Goal: Task Accomplishment & Management: Manage account settings

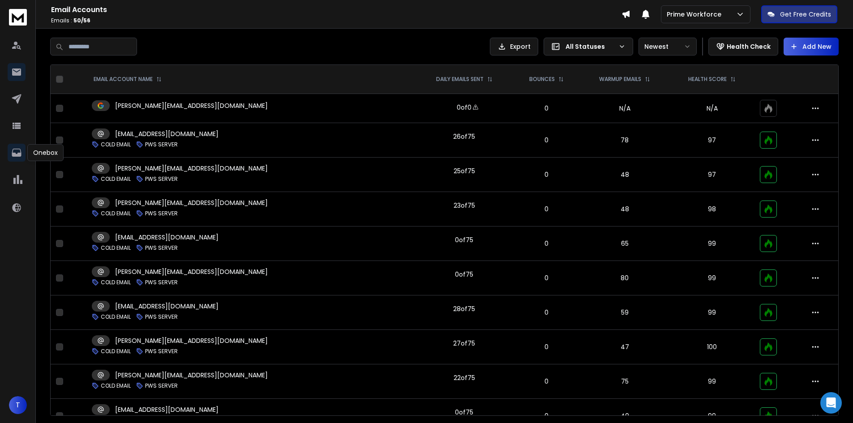
click at [14, 149] on icon at bounding box center [16, 153] width 9 height 8
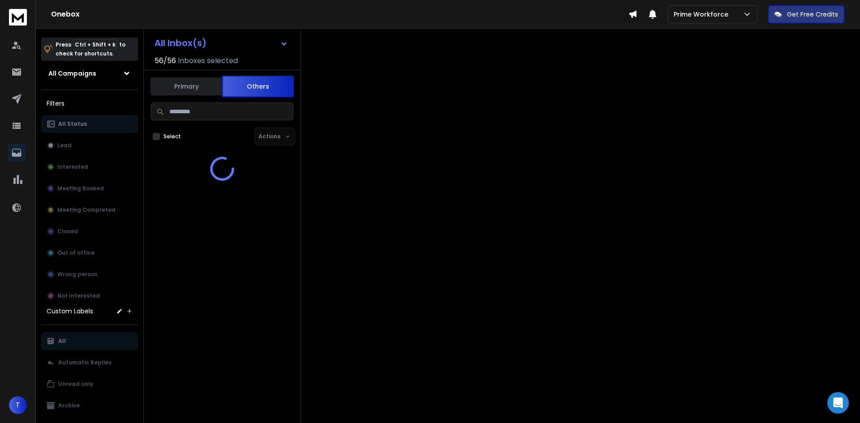
click at [255, 94] on button "Others" at bounding box center [258, 87] width 72 height 22
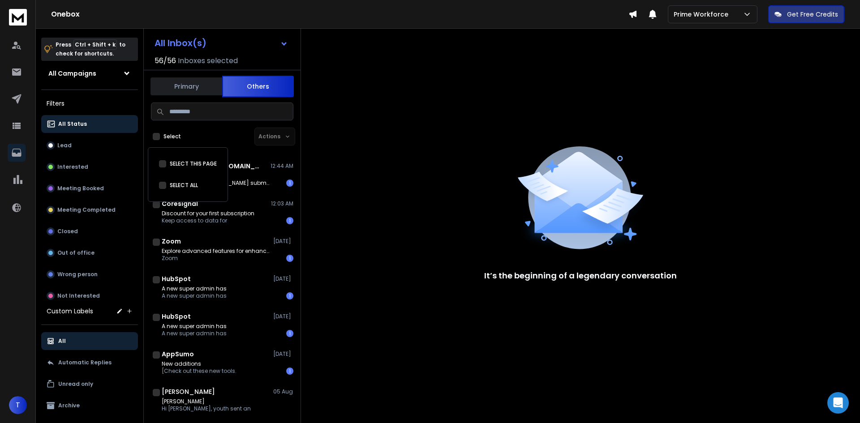
click at [157, 136] on button "SELECT THIS PAGE" at bounding box center [156, 136] width 7 height 7
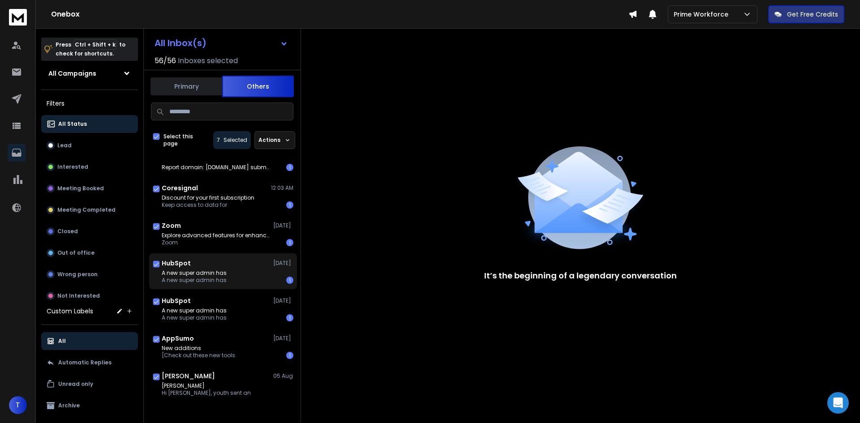
scroll to position [43, 0]
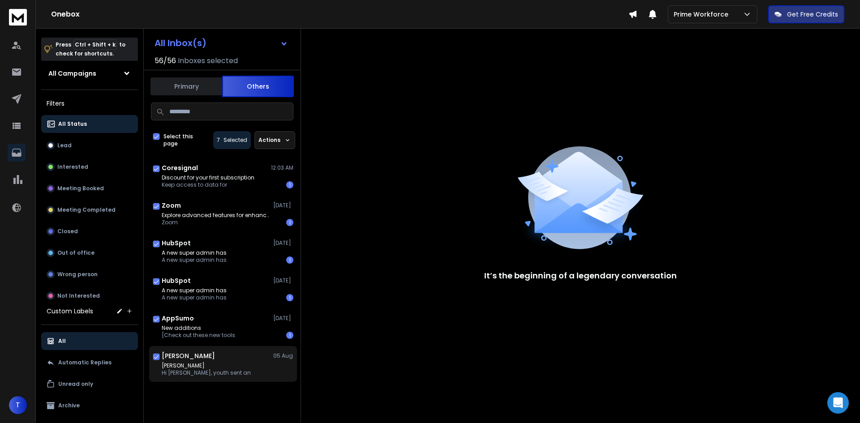
click at [158, 356] on button "button" at bounding box center [156, 356] width 7 height 7
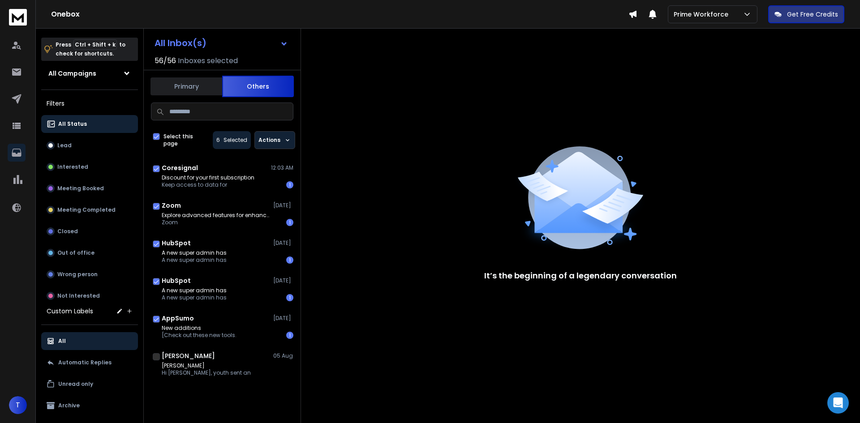
click at [274, 140] on p "Actions" at bounding box center [270, 140] width 22 height 7
click at [276, 159] on div "Delete email" at bounding box center [261, 160] width 52 height 9
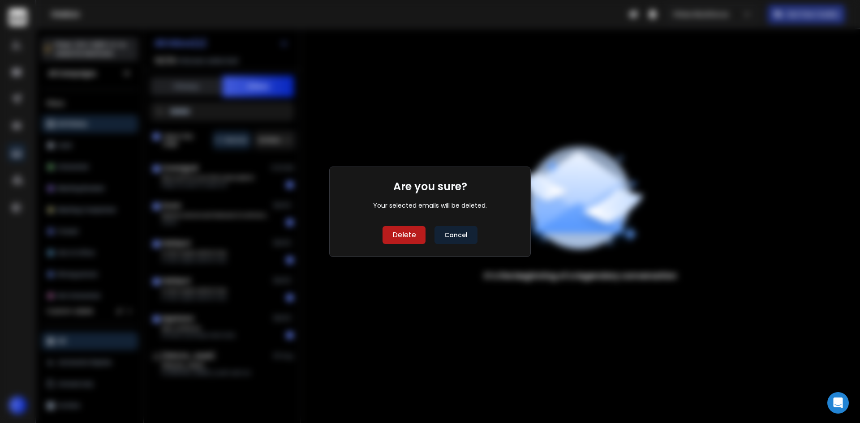
click at [418, 233] on button "Delete" at bounding box center [404, 235] width 43 height 18
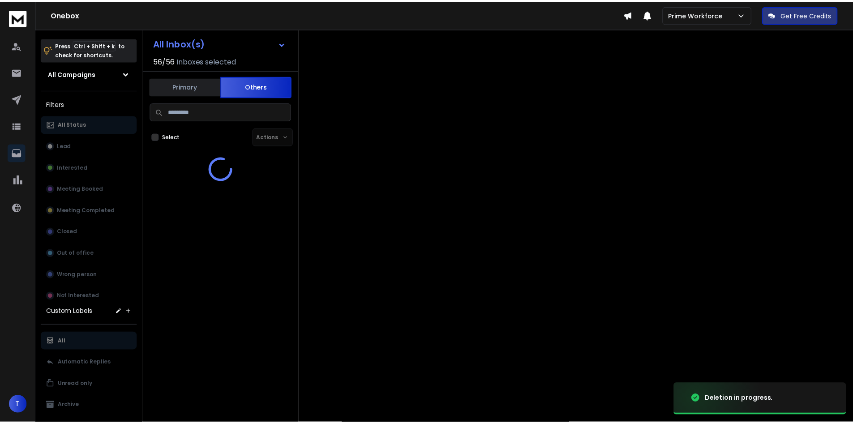
scroll to position [0, 0]
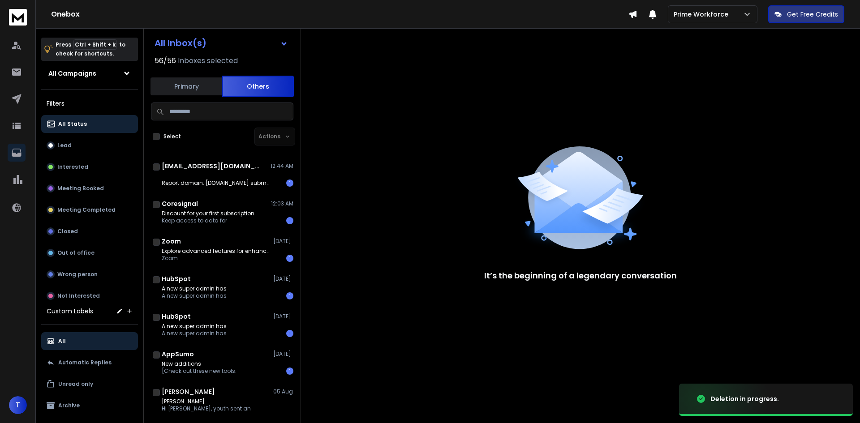
click at [87, 345] on button "All" at bounding box center [89, 341] width 97 height 18
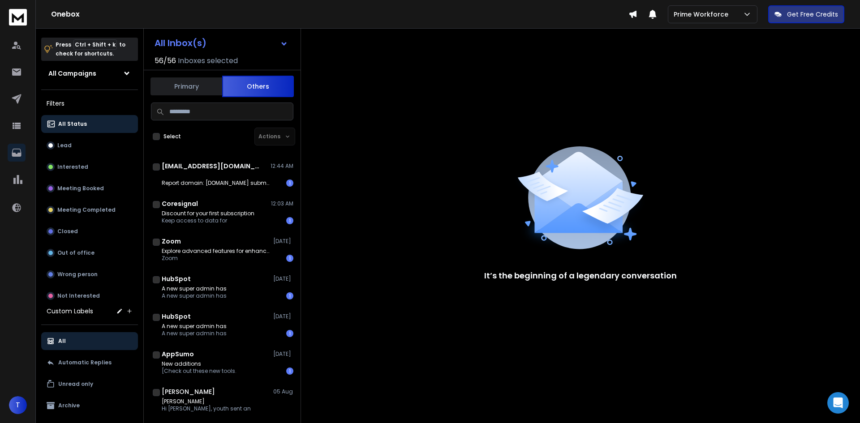
click at [70, 117] on button "All Status" at bounding box center [89, 124] width 97 height 18
click at [71, 147] on button "Lead" at bounding box center [89, 146] width 97 height 18
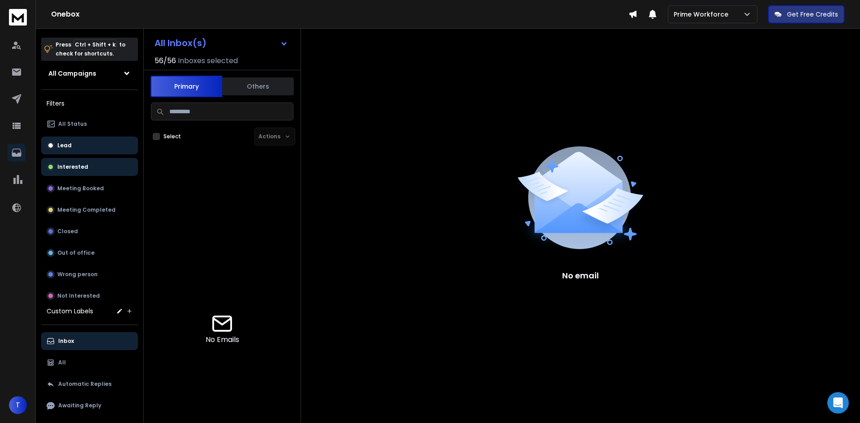
click at [71, 172] on button "Interested" at bounding box center [89, 167] width 97 height 18
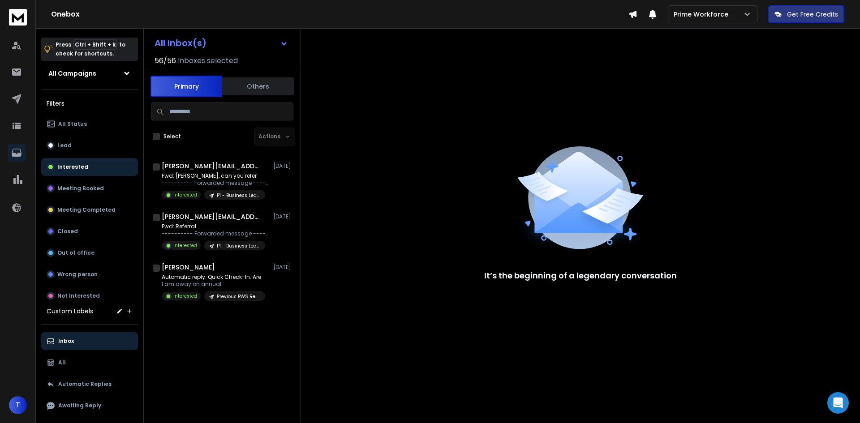
click at [80, 178] on div "All Status Lead Interested Meeting Booked Meeting Completed Closed Out of offic…" at bounding box center [89, 210] width 97 height 190
click at [82, 184] on button "Meeting Booked" at bounding box center [89, 189] width 97 height 18
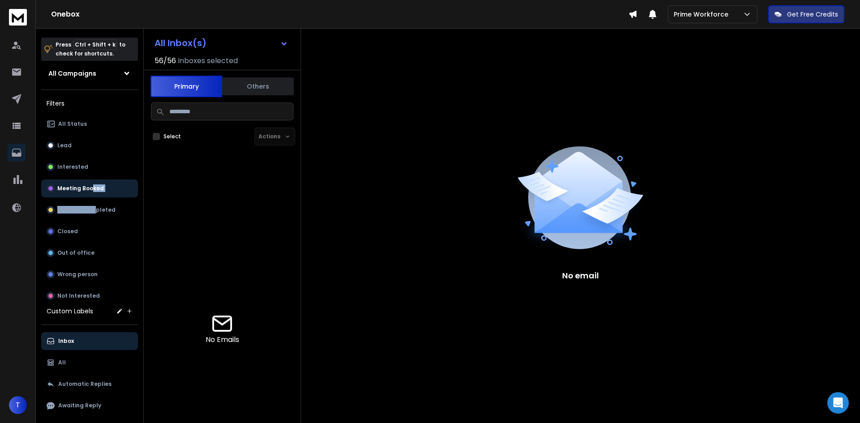
click at [93, 200] on div "All Status Lead Interested Meeting Booked Meeting Completed Closed Out of offic…" at bounding box center [89, 210] width 97 height 190
click at [95, 211] on p "Meeting Completed" at bounding box center [86, 210] width 58 height 7
click at [98, 226] on button "Closed" at bounding box center [89, 232] width 97 height 18
click at [98, 254] on button "Out of office" at bounding box center [89, 253] width 97 height 18
click at [91, 293] on p "Not Interested" at bounding box center [78, 296] width 43 height 7
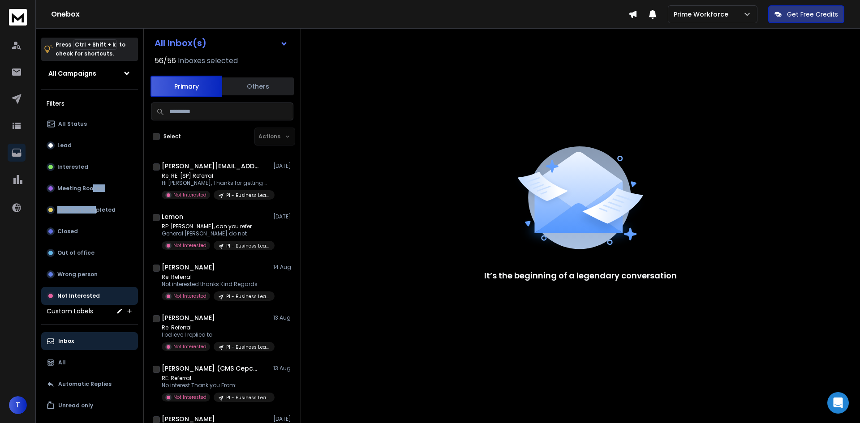
click at [246, 90] on button "Others" at bounding box center [258, 87] width 72 height 20
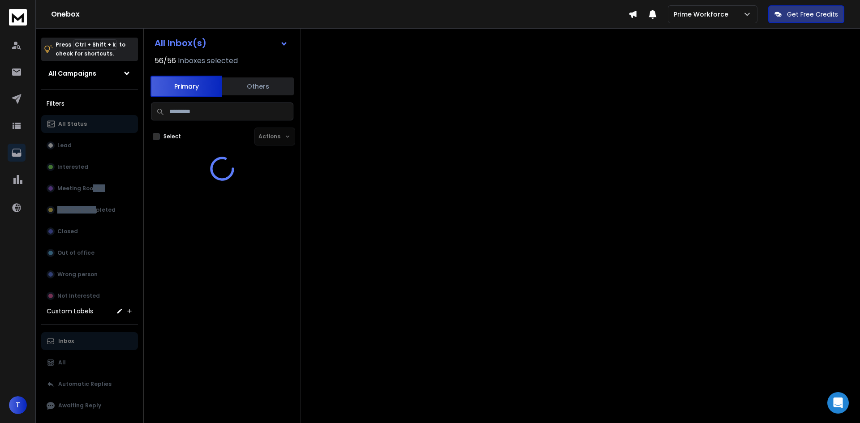
click at [207, 86] on button "Primary" at bounding box center [187, 87] width 72 height 22
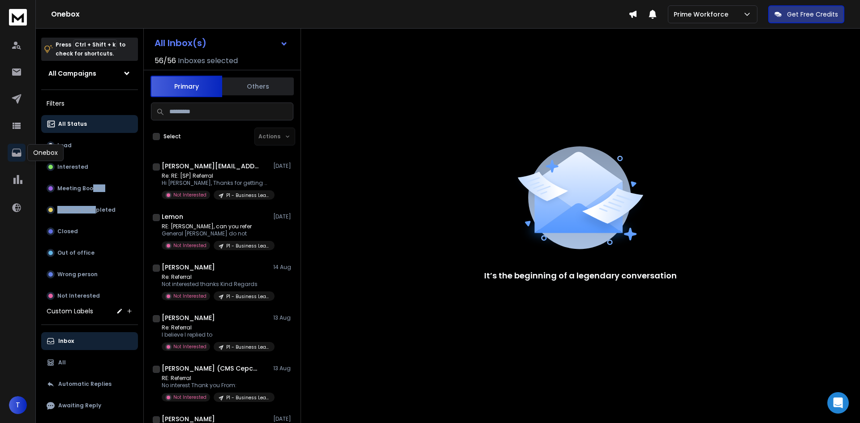
click at [12, 155] on icon at bounding box center [16, 153] width 9 height 8
click at [16, 107] on link at bounding box center [17, 99] width 18 height 18
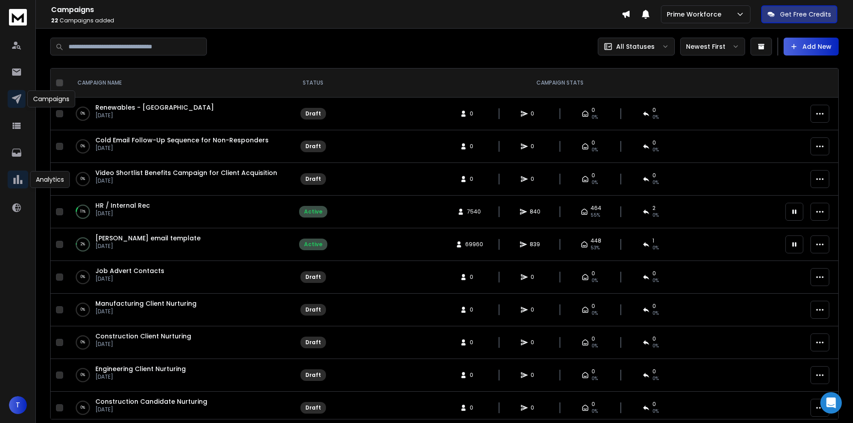
click at [17, 179] on icon at bounding box center [17, 179] width 9 height 9
